Goal: Check status

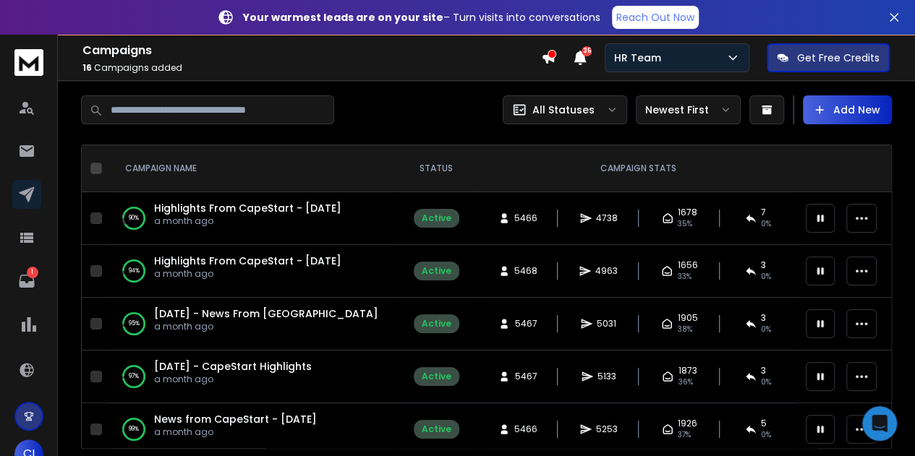
click at [679, 64] on div "HR Team" at bounding box center [677, 58] width 126 height 14
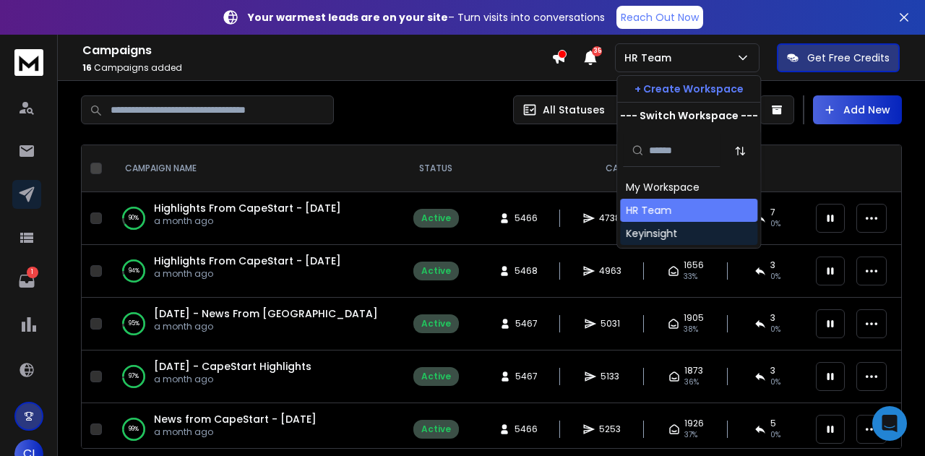
click at [638, 228] on div "Keyinsight" at bounding box center [651, 233] width 51 height 14
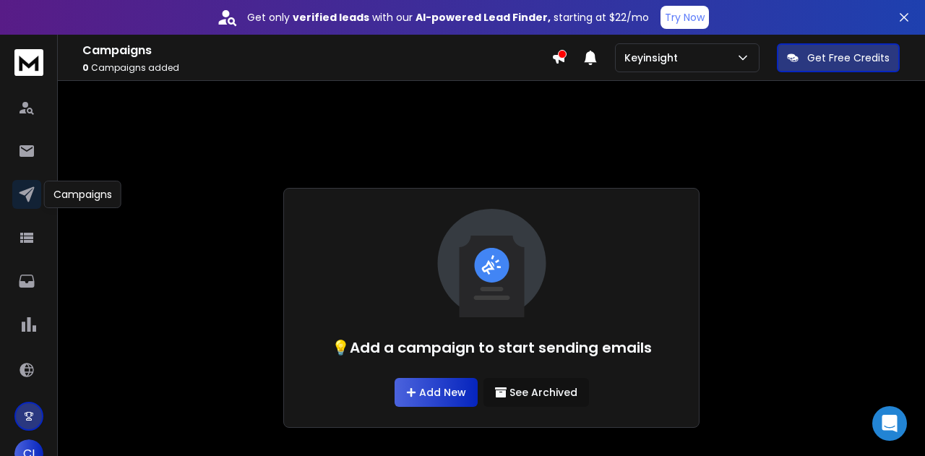
click at [13, 189] on link at bounding box center [26, 194] width 29 height 29
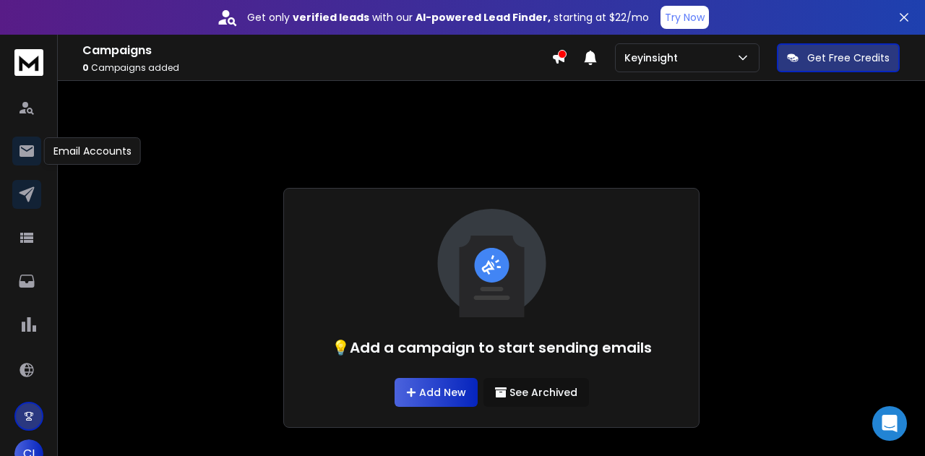
click at [28, 152] on icon at bounding box center [27, 151] width 14 height 12
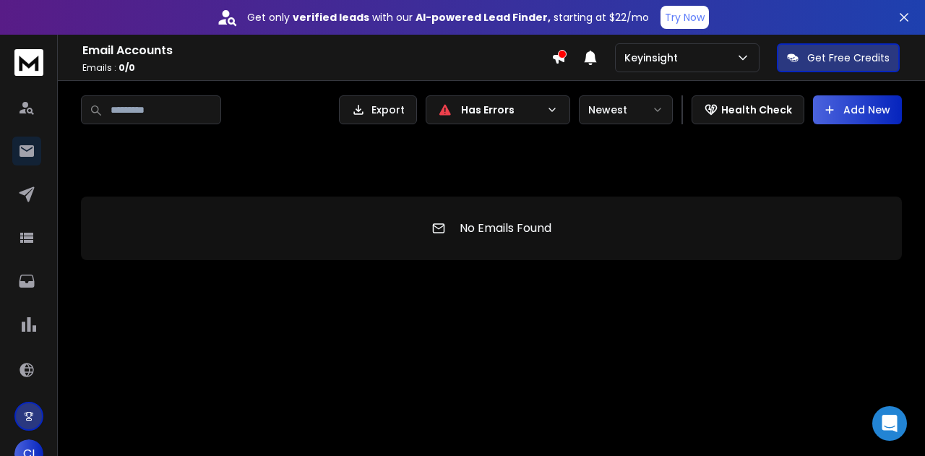
click at [499, 103] on p "Has Errors" at bounding box center [501, 110] width 80 height 14
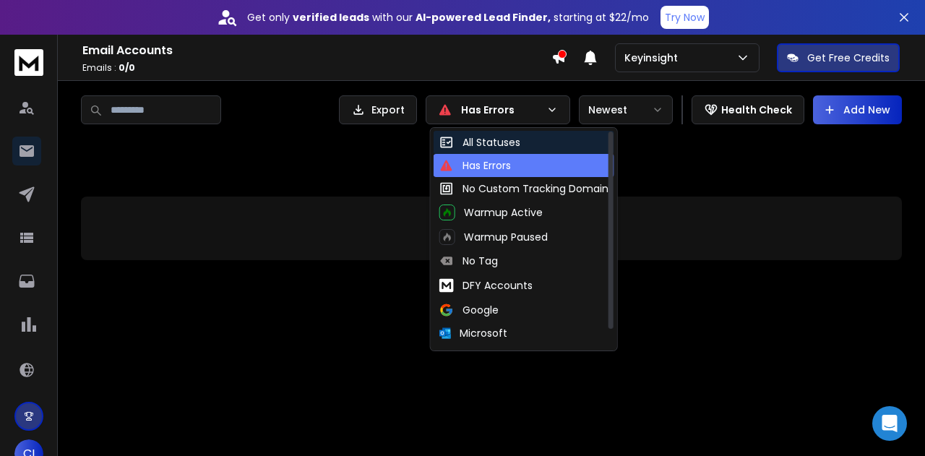
click at [484, 142] on div "All Statuses" at bounding box center [480, 142] width 81 height 14
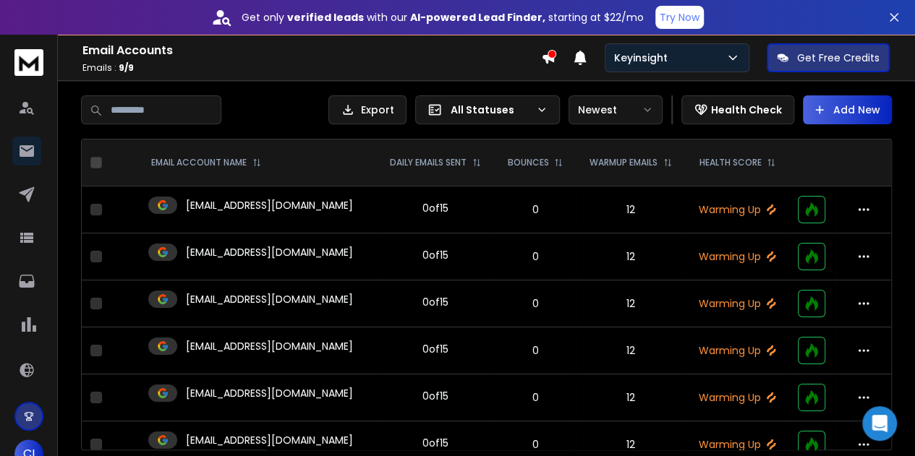
click at [693, 60] on div "Keyinsight" at bounding box center [677, 58] width 126 height 14
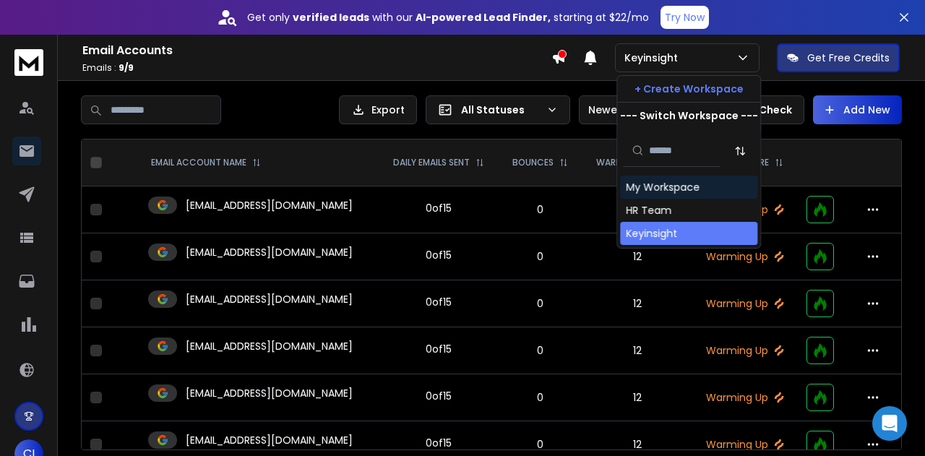
click at [665, 182] on div "My Workspace" at bounding box center [663, 187] width 74 height 14
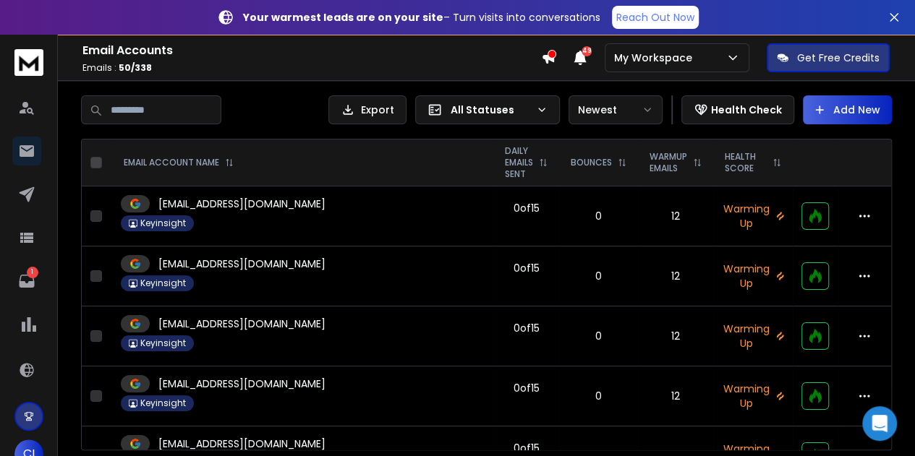
click at [510, 101] on div "All Statuses" at bounding box center [487, 109] width 145 height 29
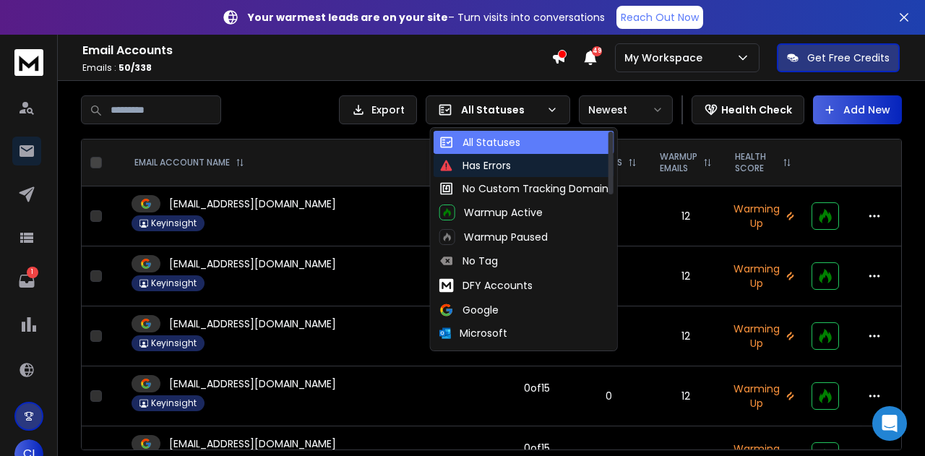
click at [494, 161] on div "Has Errors" at bounding box center [476, 165] width 72 height 14
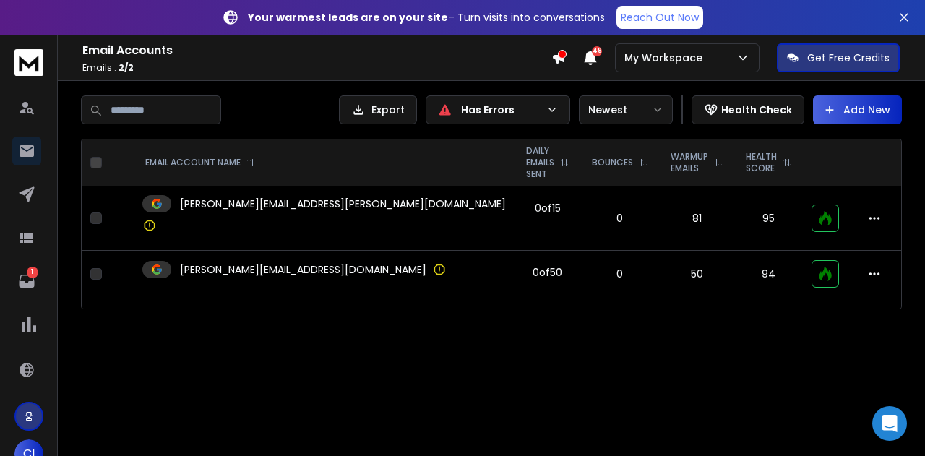
click at [827, 211] on icon at bounding box center [825, 218] width 12 height 14
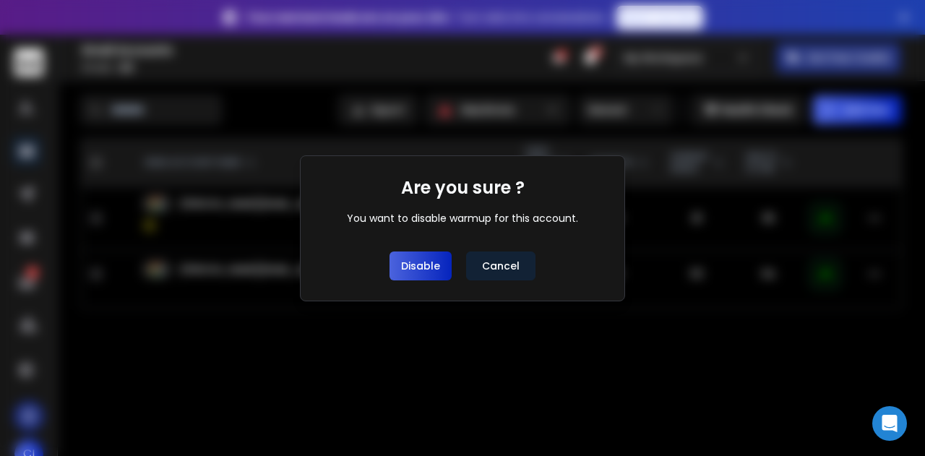
click at [506, 270] on button "Cancel" at bounding box center [500, 266] width 69 height 29
